Goal: Information Seeking & Learning: Understand process/instructions

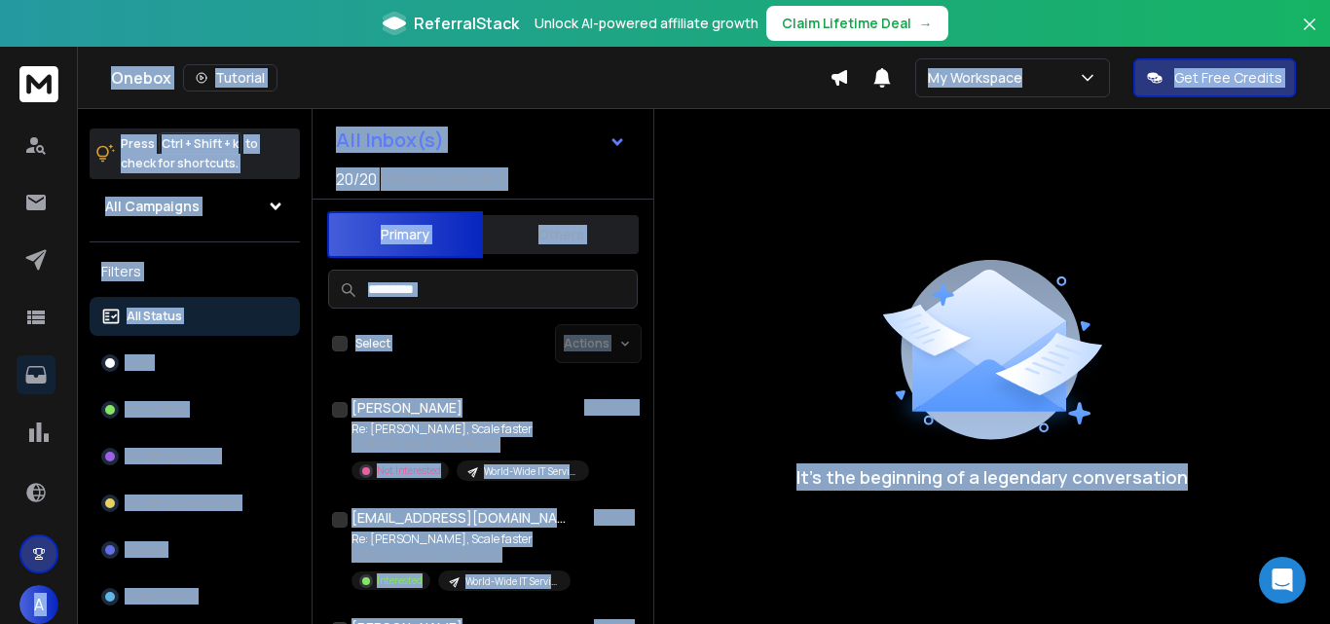
click at [1241, 373] on div "It’s the beginning of a legendary conversation" at bounding box center [992, 374] width 676 height 531
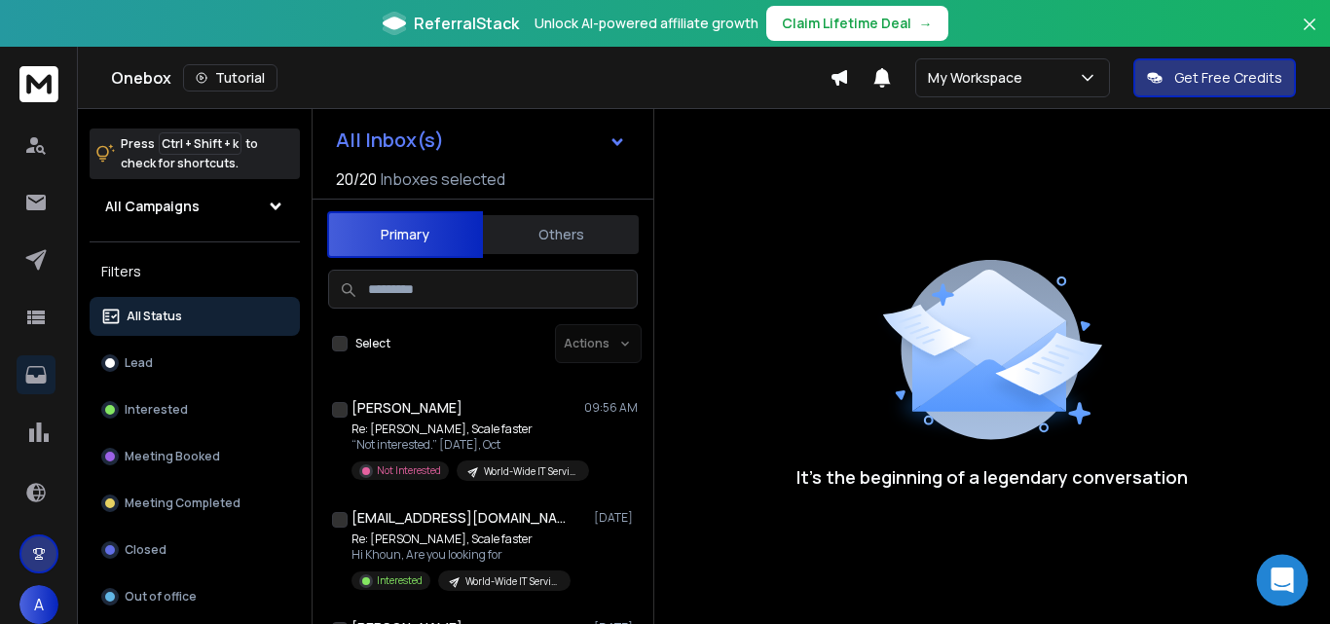
click at [1261, 584] on body "ReferralStack Unlock AI-powered affiliate growth Lifetime Deals available! Clai…" at bounding box center [665, 312] width 1330 height 624
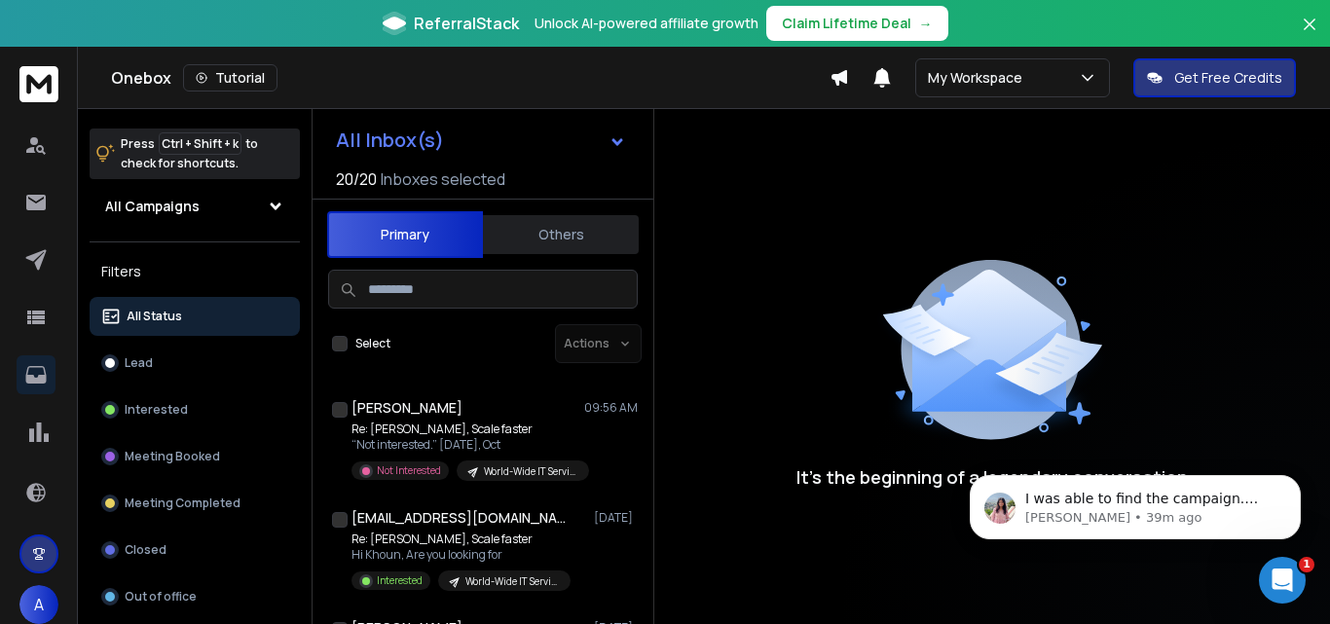
click at [1282, 585] on icon "Open Intercom Messenger" at bounding box center [1283, 581] width 32 height 32
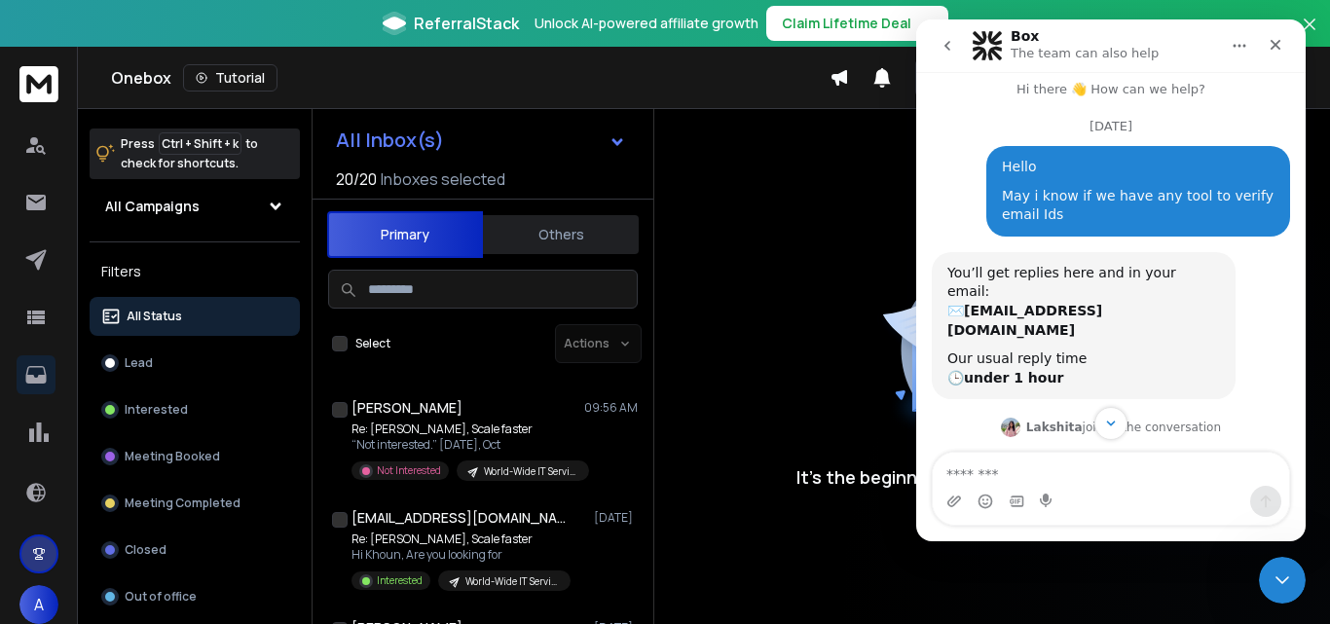
scroll to position [8, 0]
click at [944, 53] on icon "go back" at bounding box center [948, 46] width 16 height 16
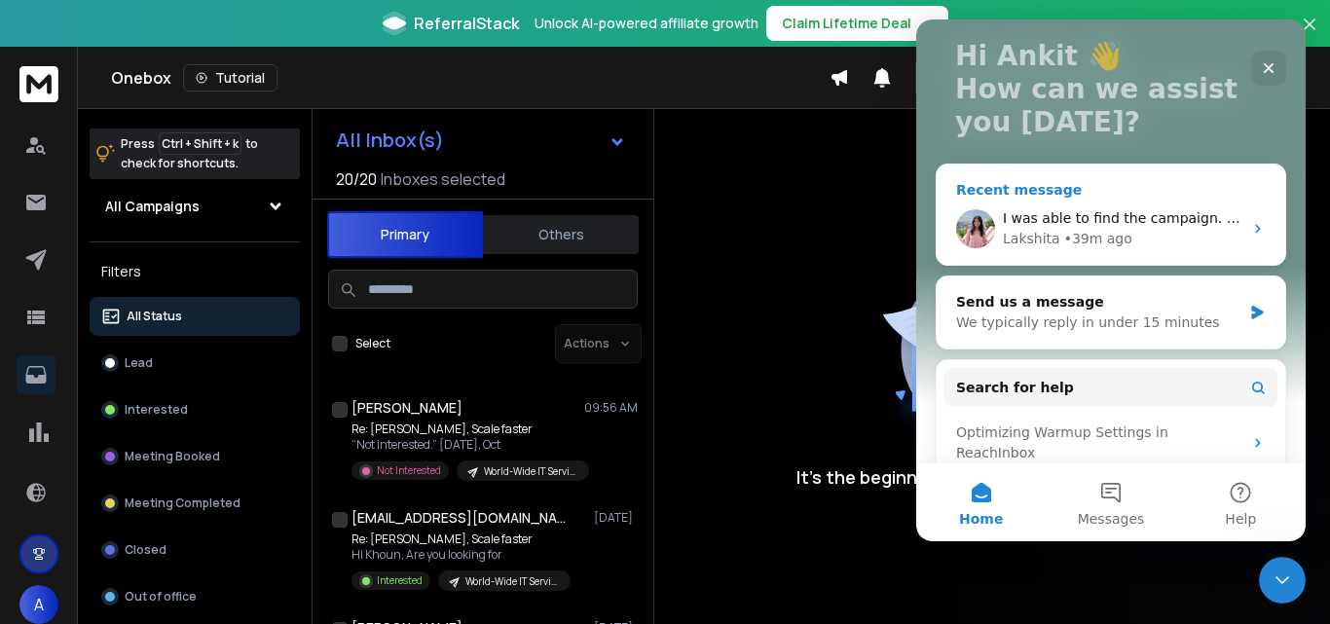
scroll to position [126, 0]
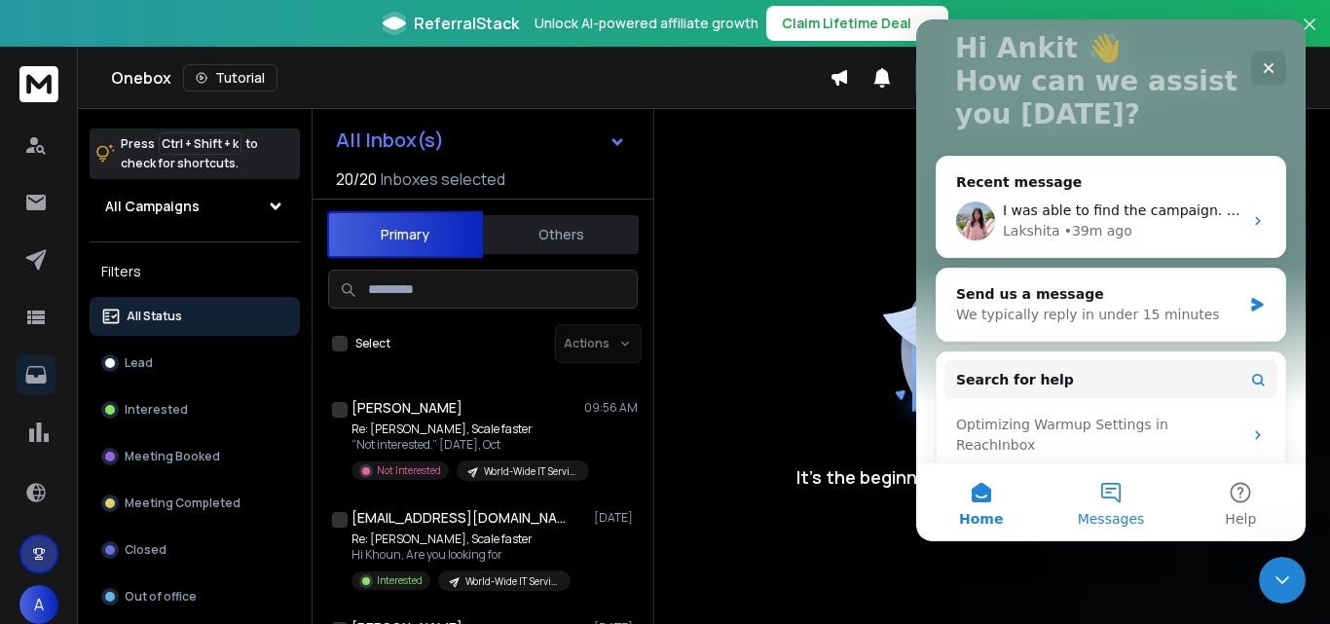
click at [1106, 506] on button "Messages" at bounding box center [1111, 502] width 130 height 78
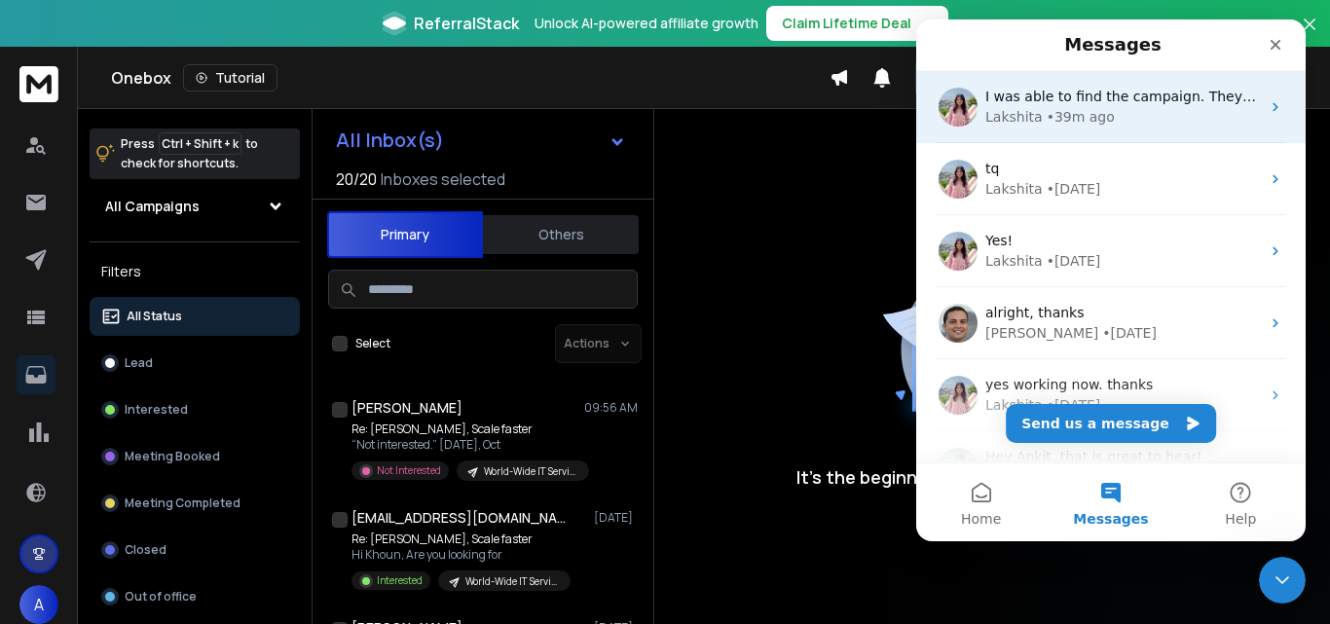
click at [1075, 107] on div "• 39m ago" at bounding box center [1081, 117] width 68 height 20
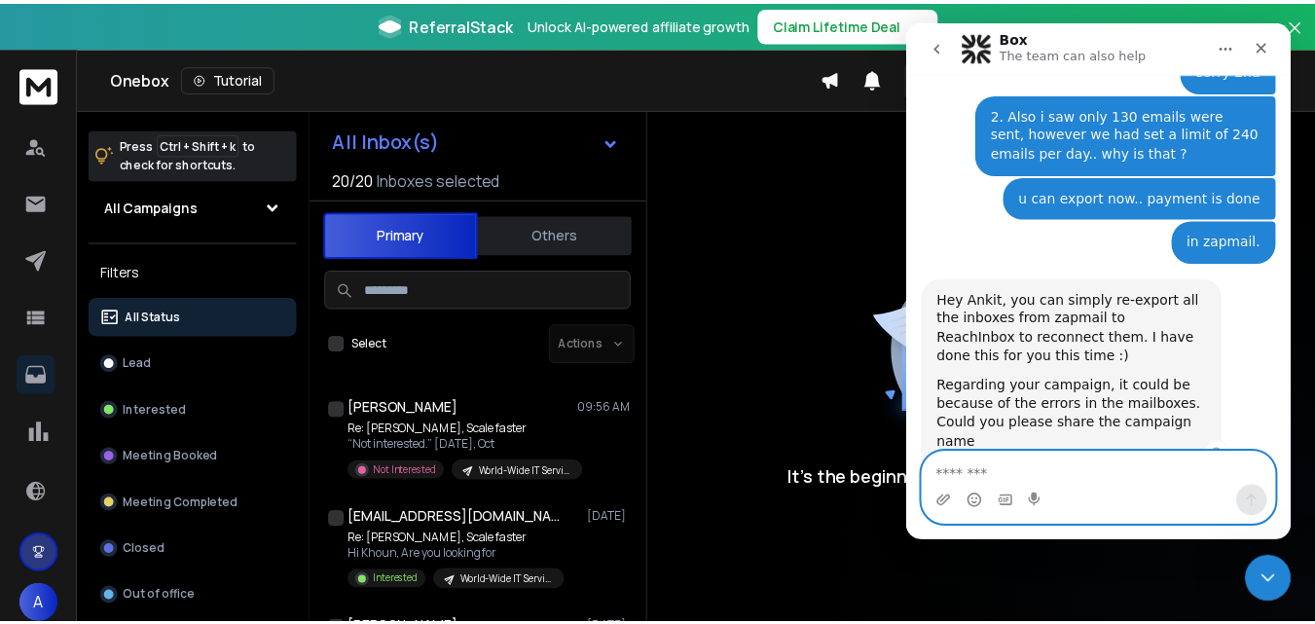
scroll to position [3209, 0]
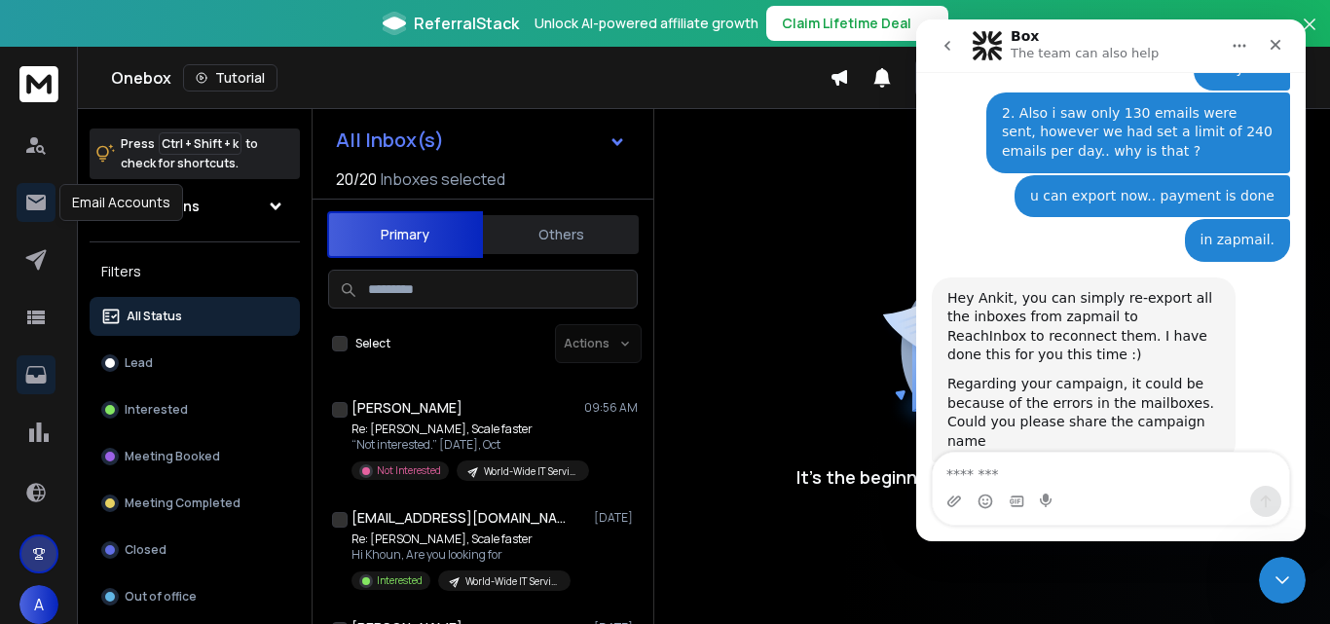
click at [38, 194] on icon at bounding box center [35, 202] width 23 height 23
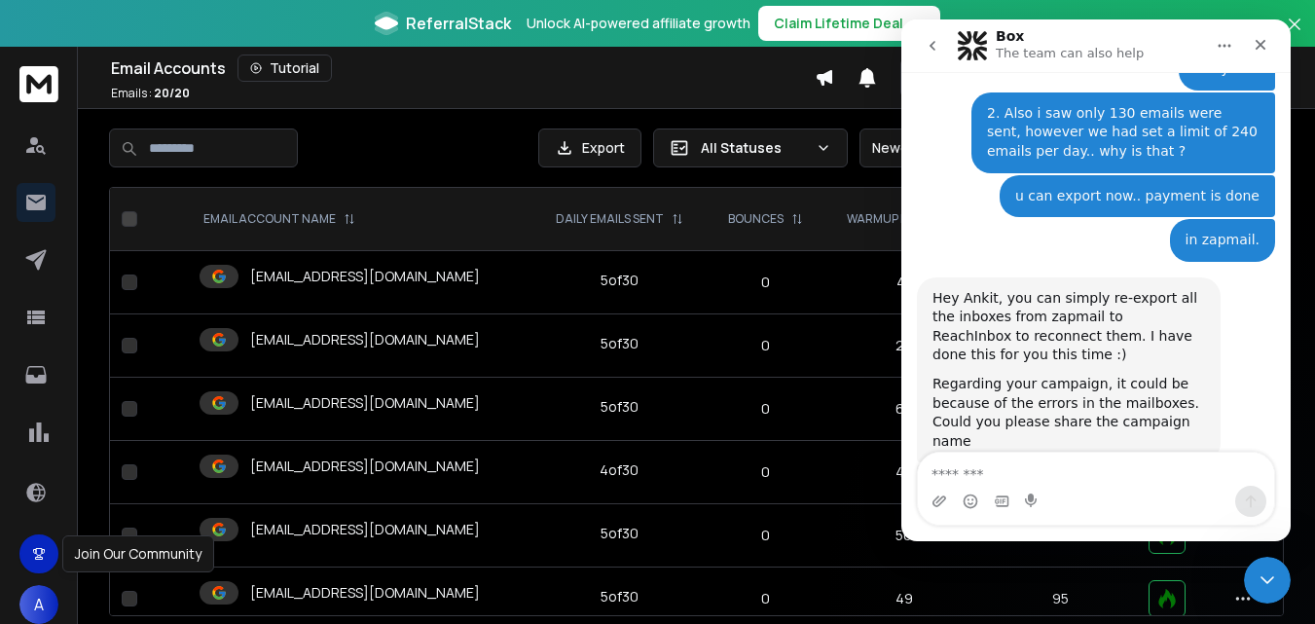
scroll to position [12, 0]
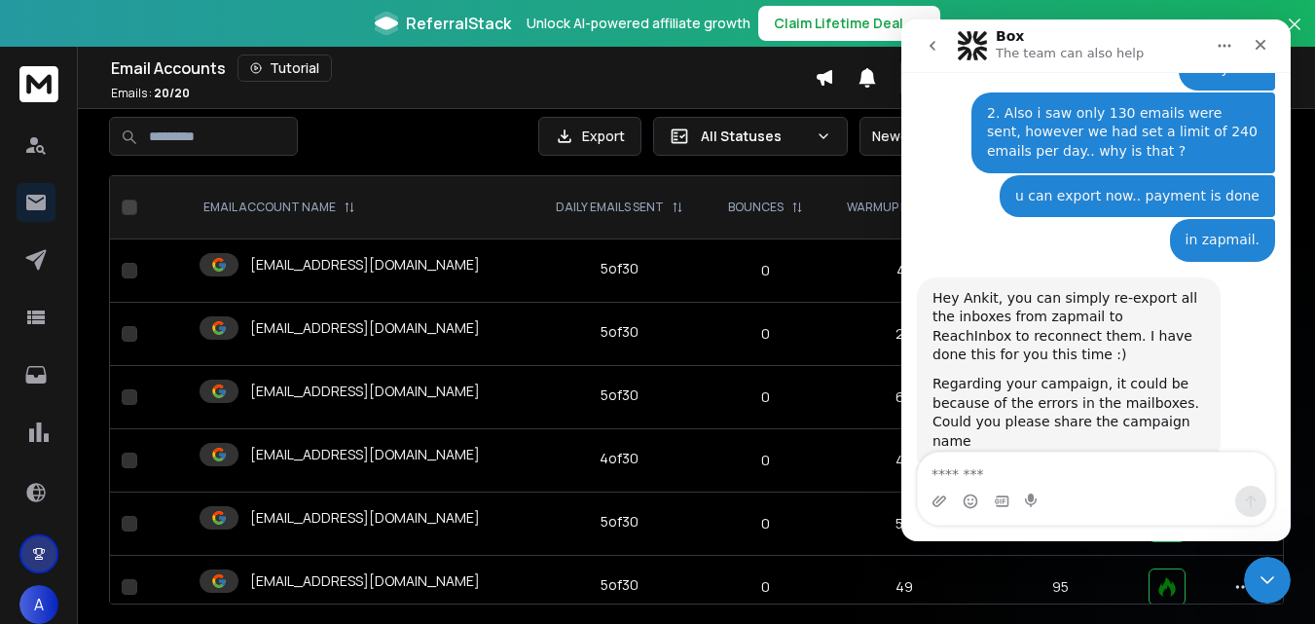
click at [631, 65] on div "Email Accounts Tutorial" at bounding box center [463, 68] width 704 height 27
click at [1256, 43] on icon "Close" at bounding box center [1261, 45] width 16 height 16
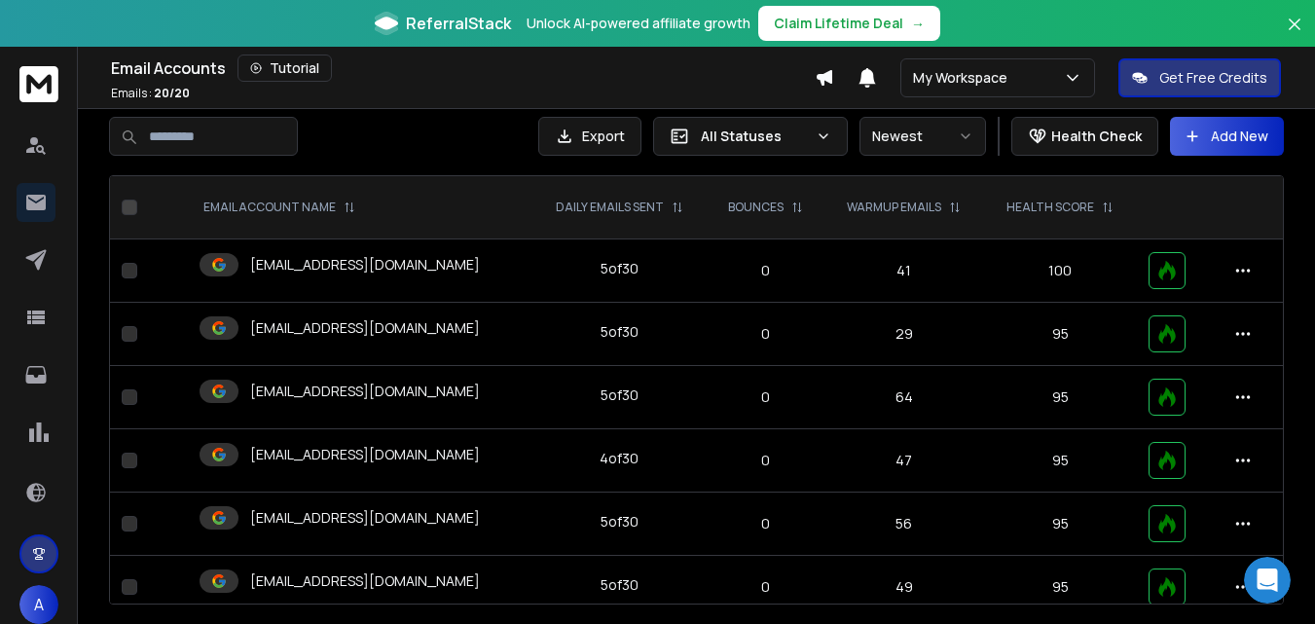
scroll to position [3209, 0]
